Goal: Task Accomplishment & Management: Manage account settings

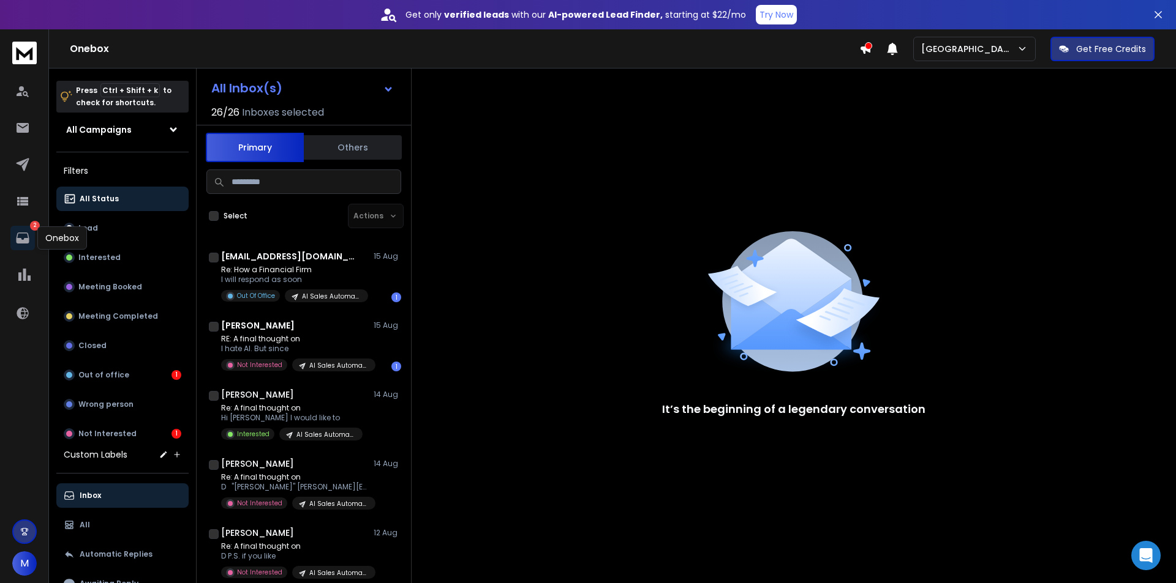
click at [21, 238] on icon at bounding box center [22, 238] width 15 height 15
click at [117, 373] on p "Out of office" at bounding box center [103, 375] width 51 height 10
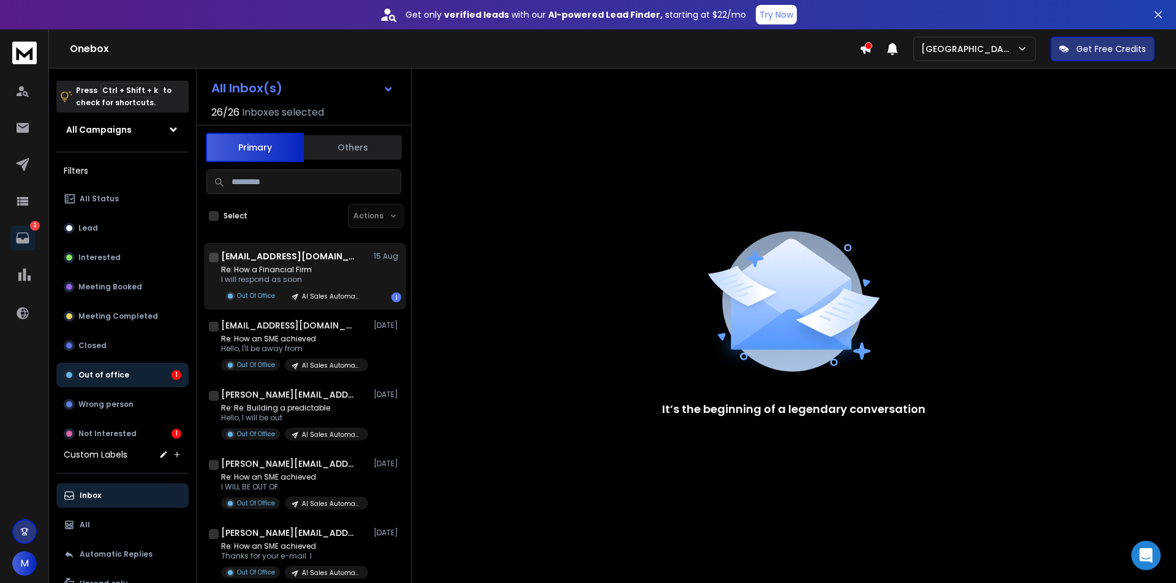
click at [334, 271] on p "Re: How a Financial Firm" at bounding box center [294, 270] width 147 height 10
click at [334, 275] on p "I will respond as soon" at bounding box center [294, 280] width 147 height 10
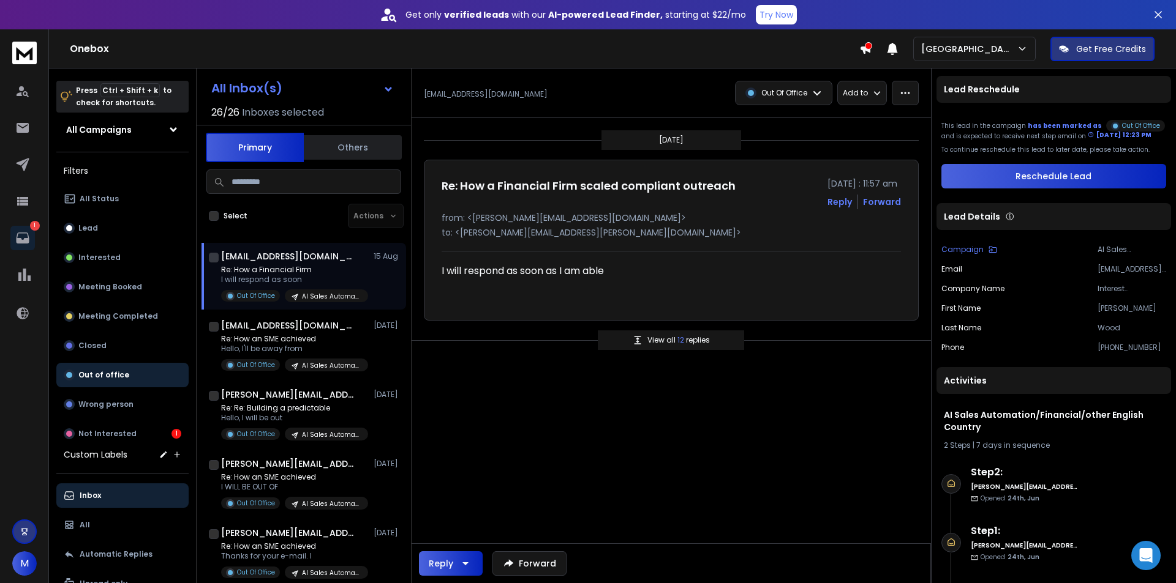
click at [135, 420] on div "All Status Lead Interested Meeting Booked Meeting Completed Closed Out of offic…" at bounding box center [122, 317] width 132 height 260
click at [124, 432] on p "Not Interested" at bounding box center [107, 434] width 58 height 10
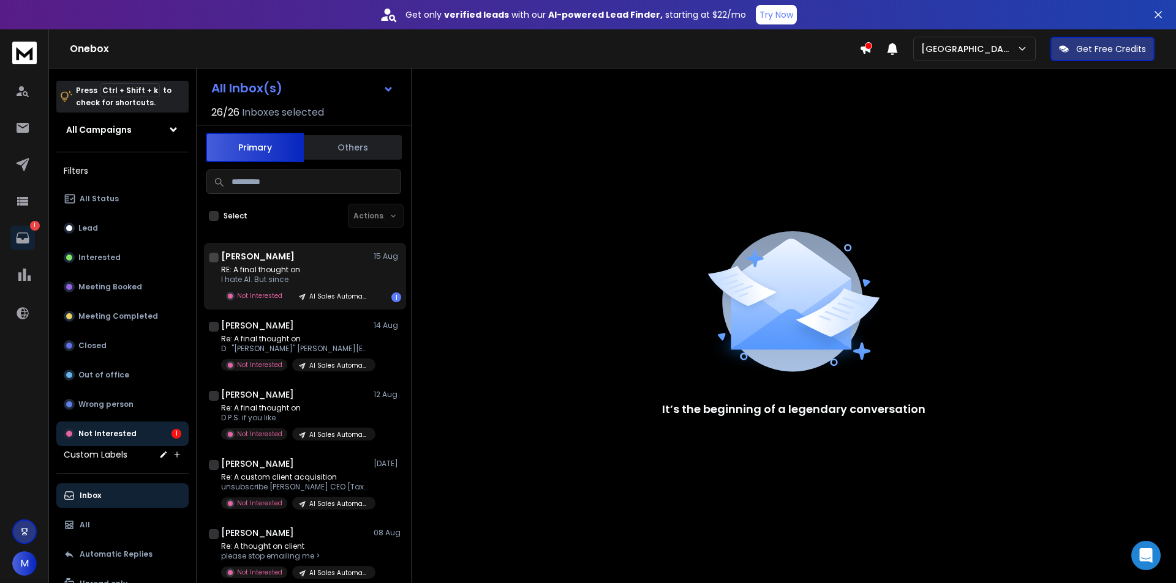
click at [334, 259] on div "[PERSON_NAME] [DATE]" at bounding box center [311, 256] width 180 height 12
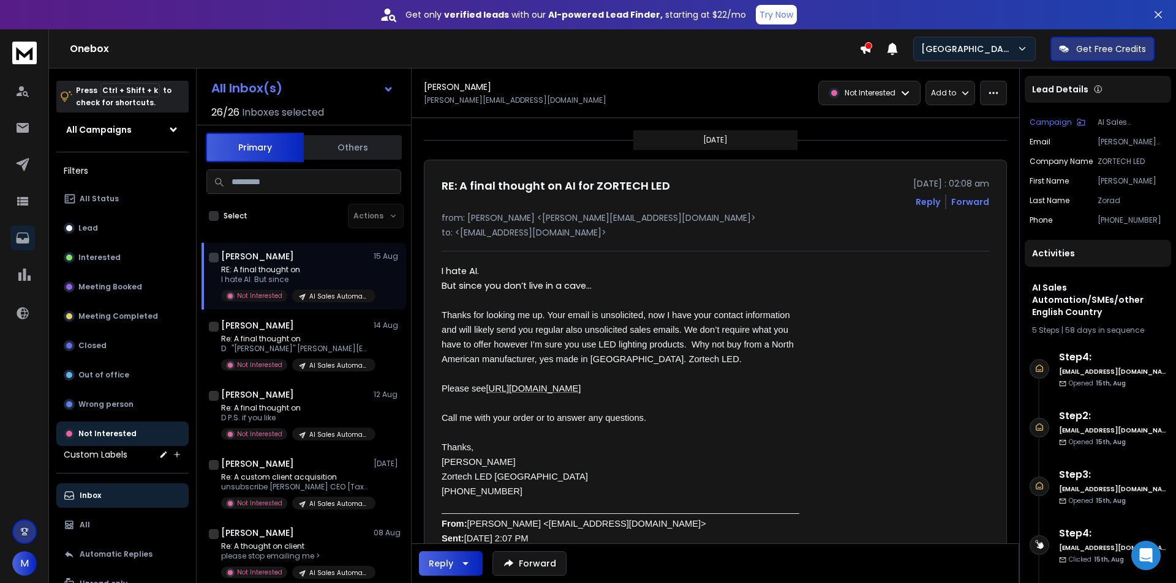
click at [1024, 46] on icon "button" at bounding box center [1021, 49] width 11 height 12
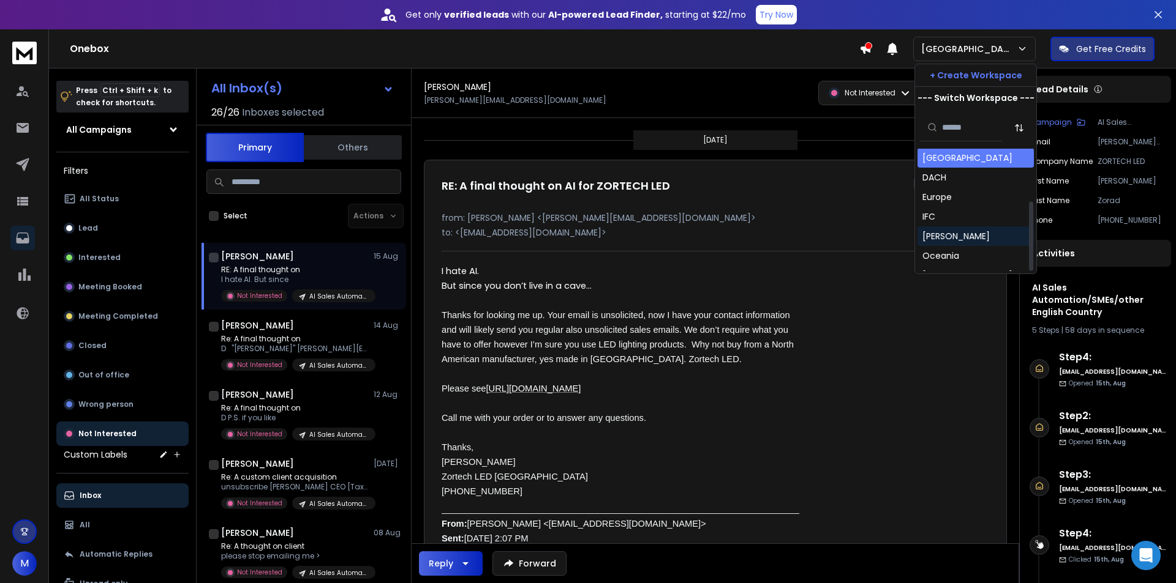
scroll to position [93, 0]
click at [935, 268] on div "[GEOGRAPHIC_DATA]" at bounding box center [967, 274] width 90 height 12
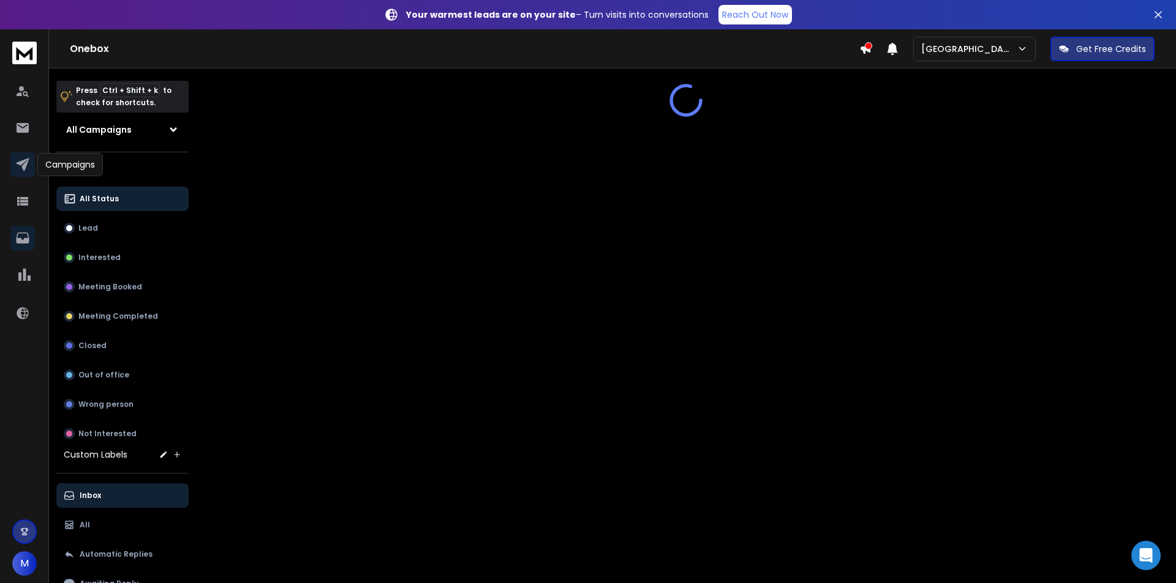
click at [20, 160] on icon at bounding box center [22, 164] width 15 height 15
